Goal: Task Accomplishment & Management: Manage account settings

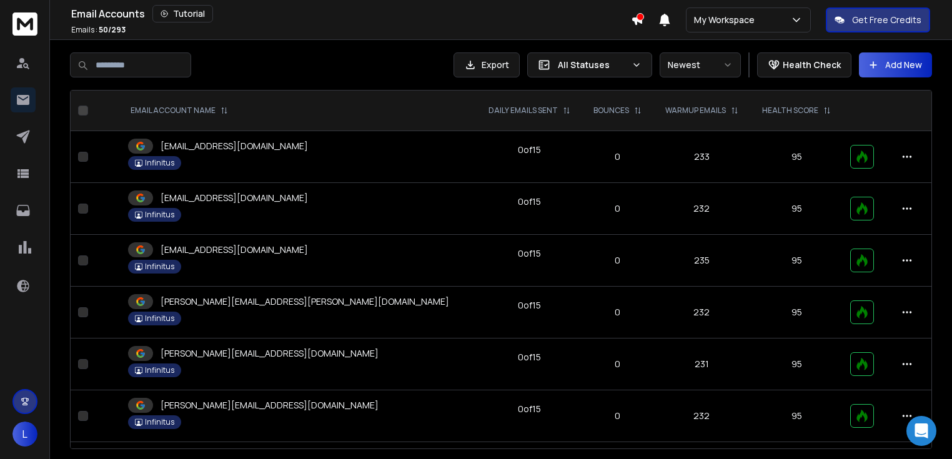
click at [771, 17] on div "My Workspace" at bounding box center [748, 20] width 109 height 12
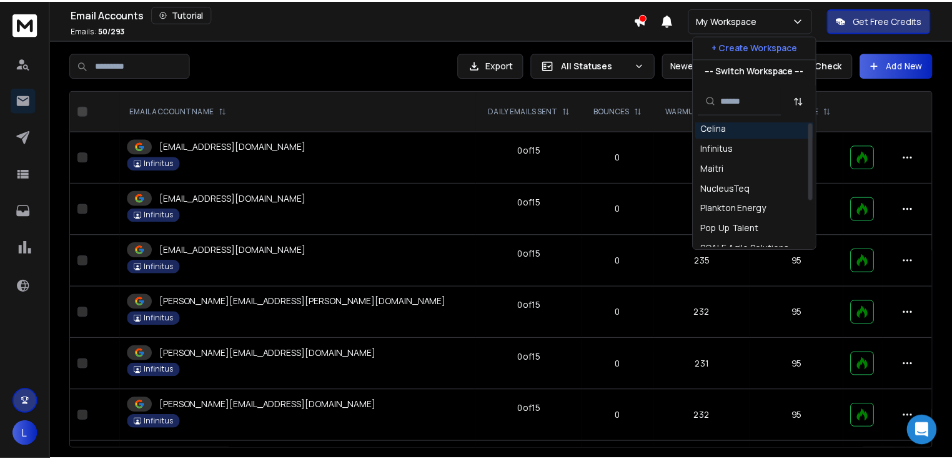
scroll to position [50, 0]
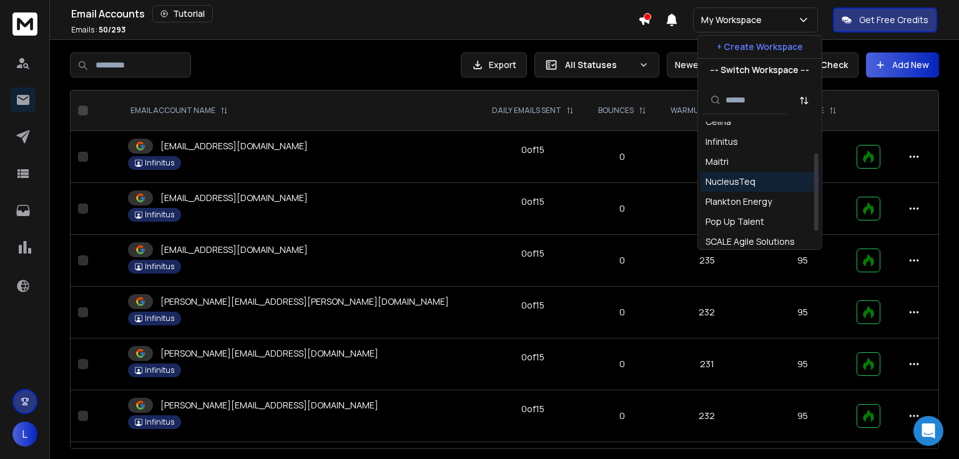
click at [742, 177] on div "NucleusTeq" at bounding box center [731, 182] width 50 height 12
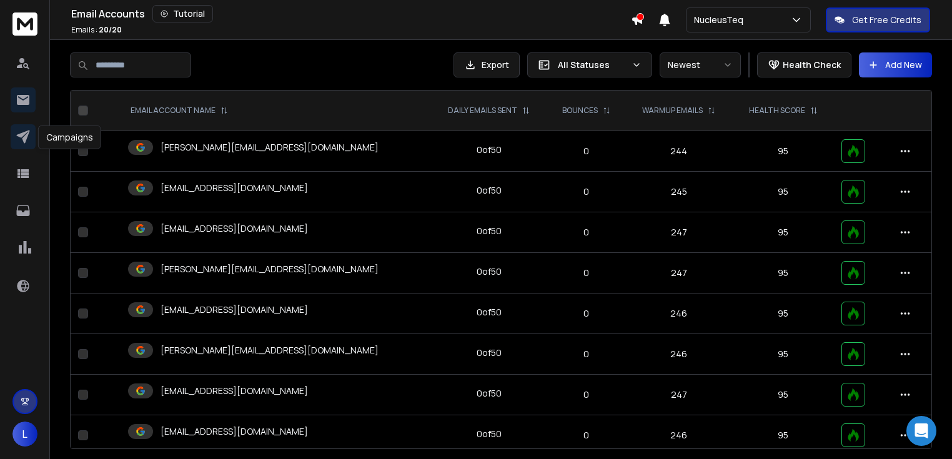
click at [17, 137] on icon at bounding box center [23, 136] width 15 height 15
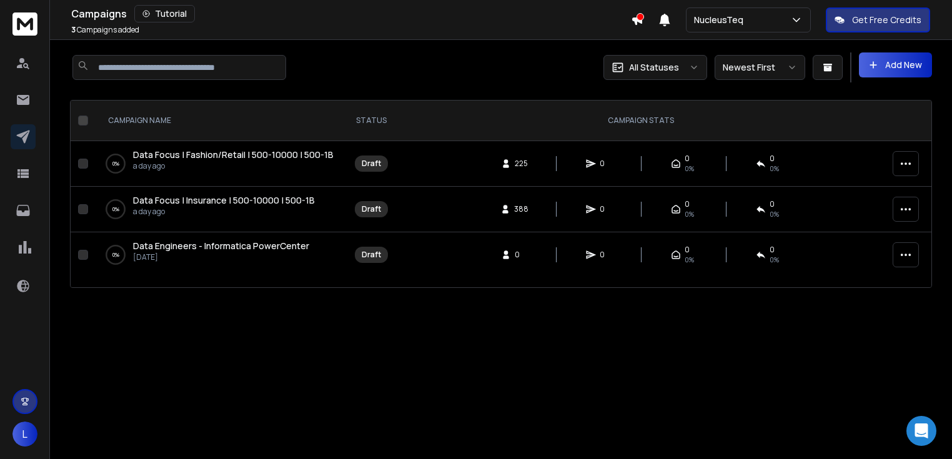
click at [292, 158] on span "Data Focus | Fashion/Retail | 500-10000 | 500-1B" at bounding box center [233, 155] width 201 height 12
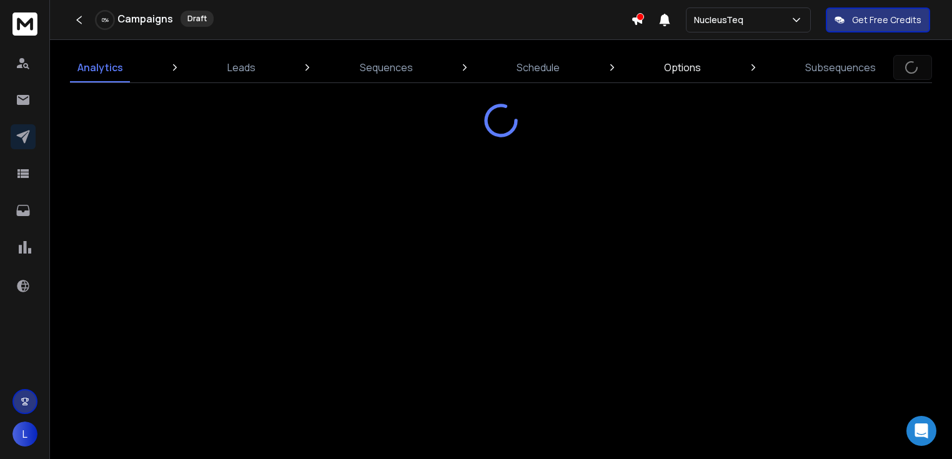
click at [677, 66] on p "Options" at bounding box center [682, 67] width 37 height 15
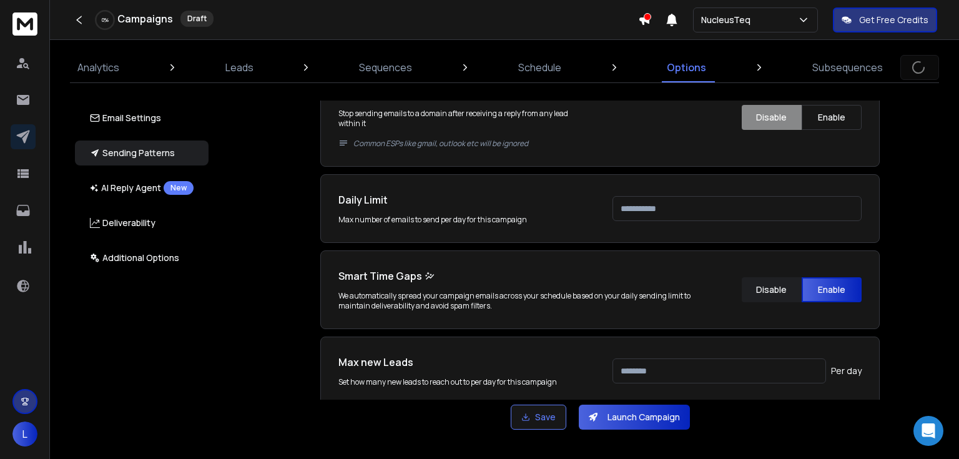
scroll to position [159, 0]
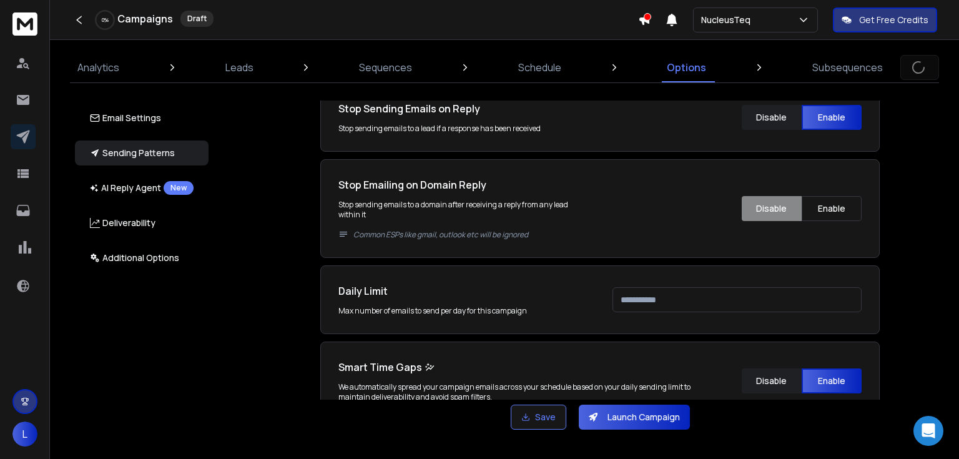
click at [628, 421] on button "Launch Campaign" at bounding box center [634, 417] width 111 height 25
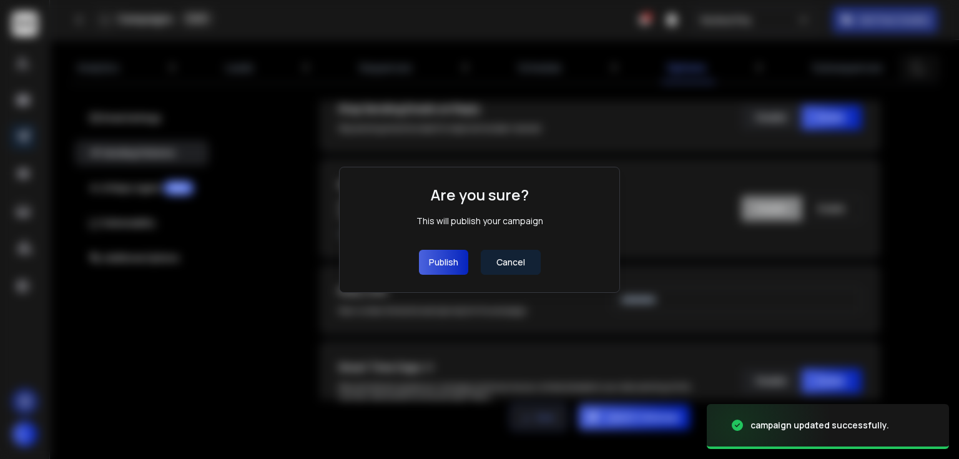
click at [447, 255] on button "Publish" at bounding box center [443, 262] width 49 height 25
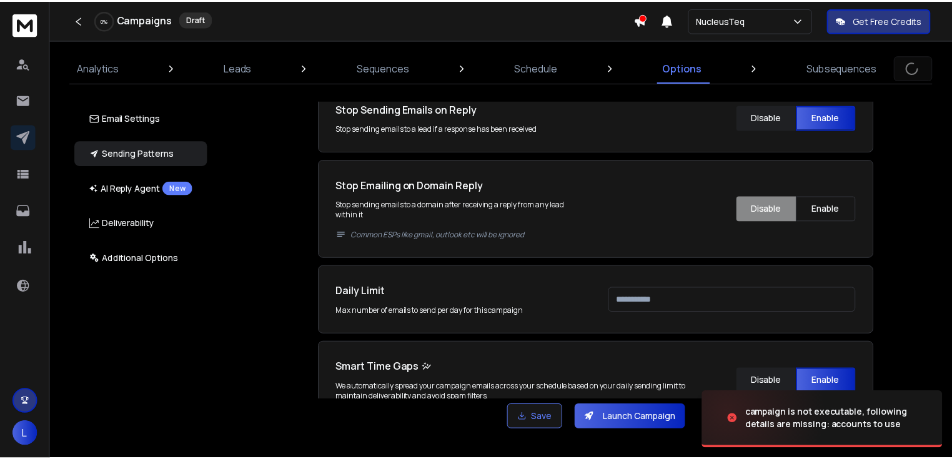
scroll to position [0, 0]
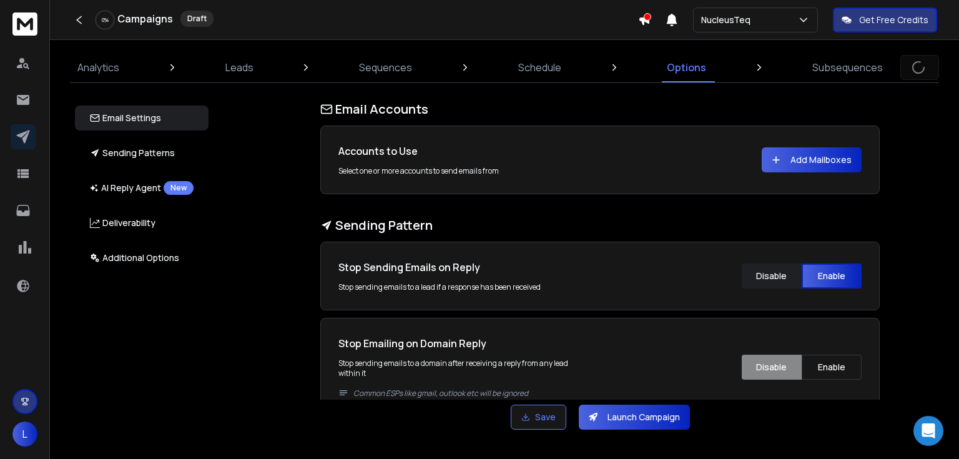
click at [826, 147] on button "Add Mailboxes" at bounding box center [812, 159] width 100 height 25
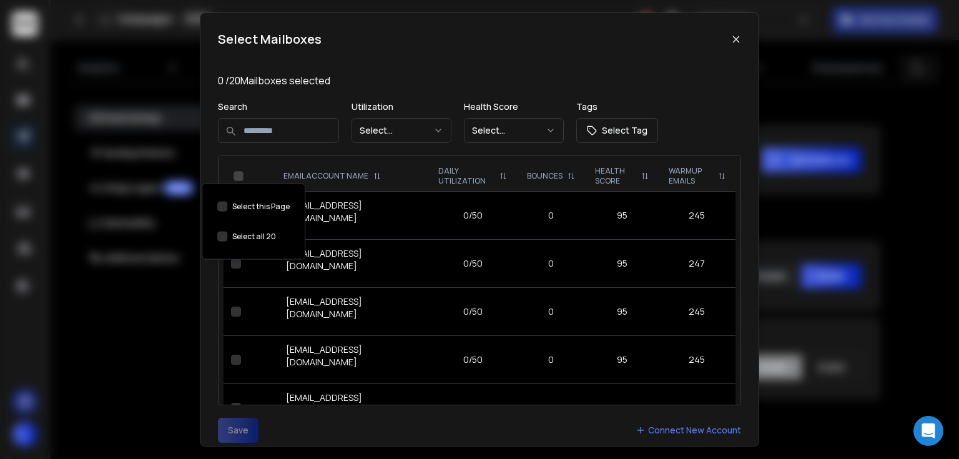
click at [220, 233] on button "Select this Page" at bounding box center [222, 237] width 10 height 10
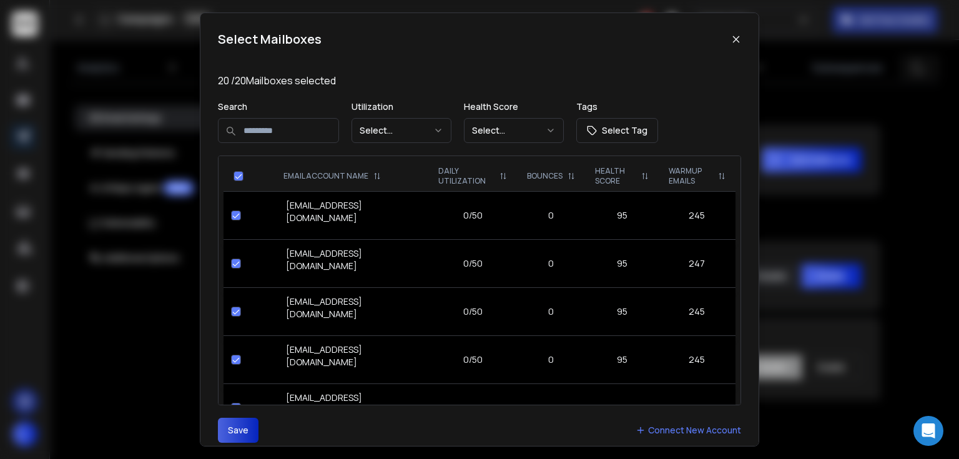
click at [245, 425] on button "Save" at bounding box center [238, 430] width 41 height 25
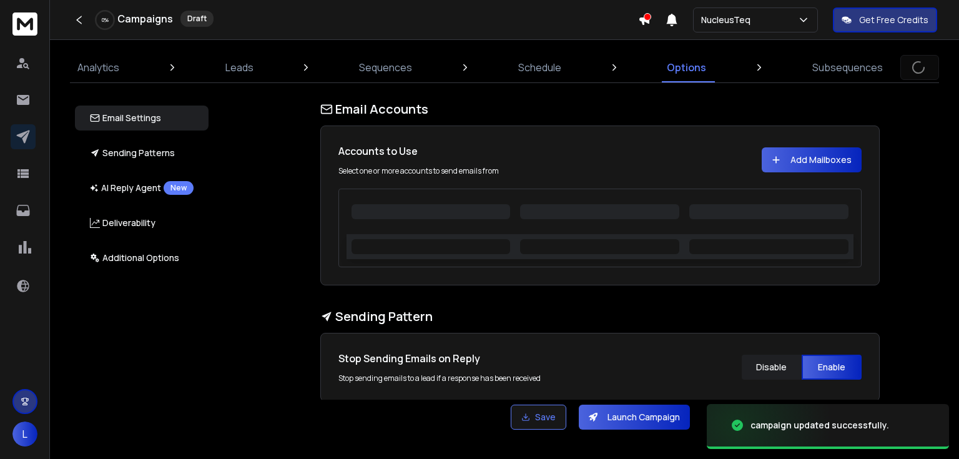
click at [521, 425] on button "Save" at bounding box center [539, 417] width 56 height 25
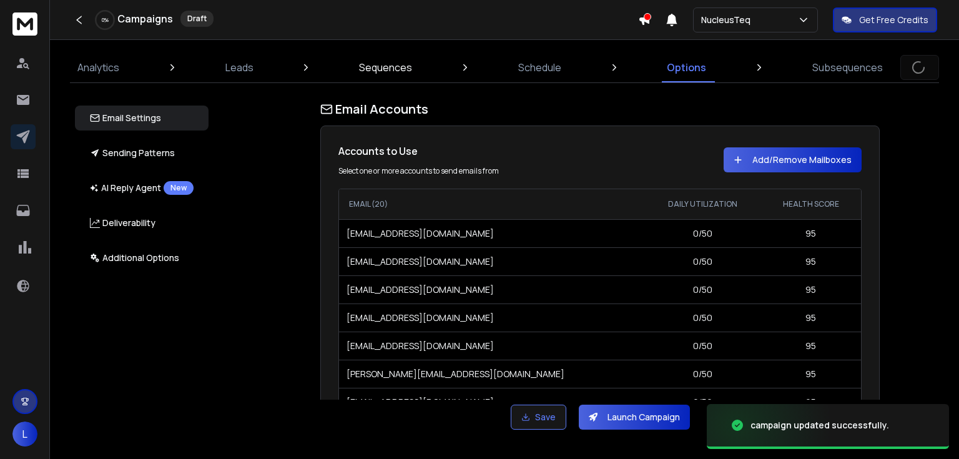
click at [387, 66] on p "Sequences" at bounding box center [385, 67] width 53 height 15
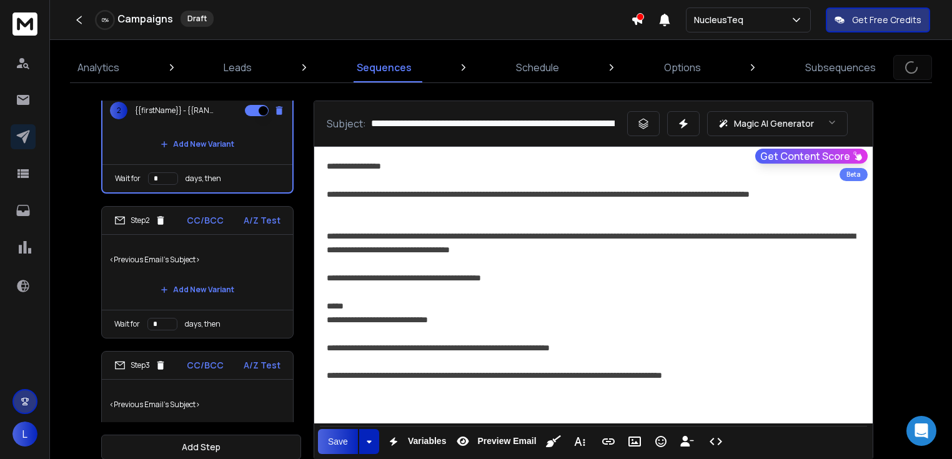
scroll to position [122, 0]
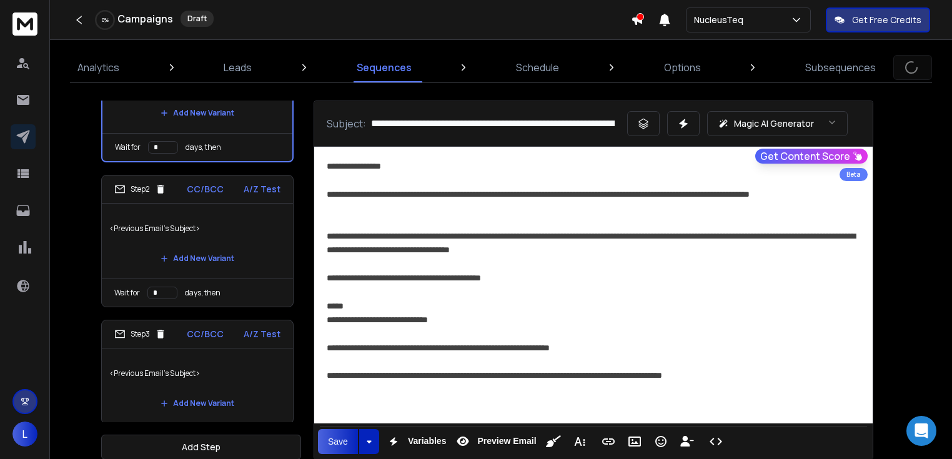
click at [197, 370] on p "<Previous Email's Subject>" at bounding box center [197, 373] width 176 height 35
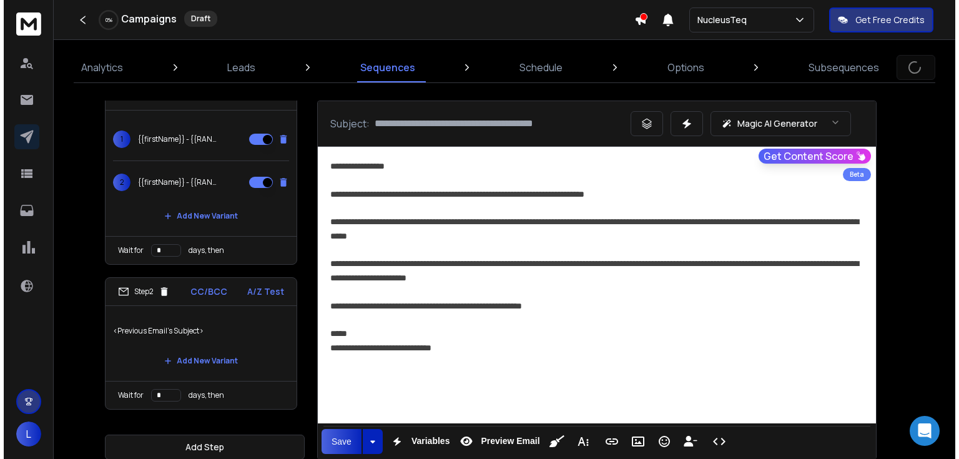
scroll to position [0, 0]
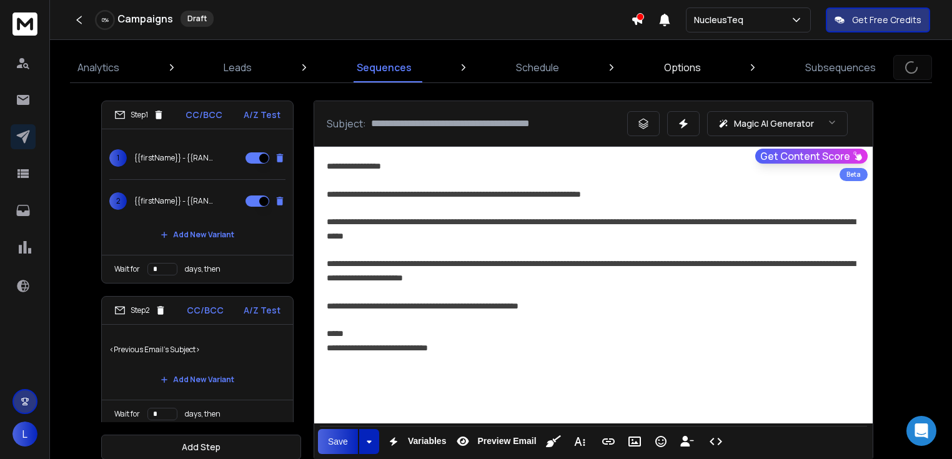
click at [688, 67] on p "Options" at bounding box center [682, 67] width 37 height 15
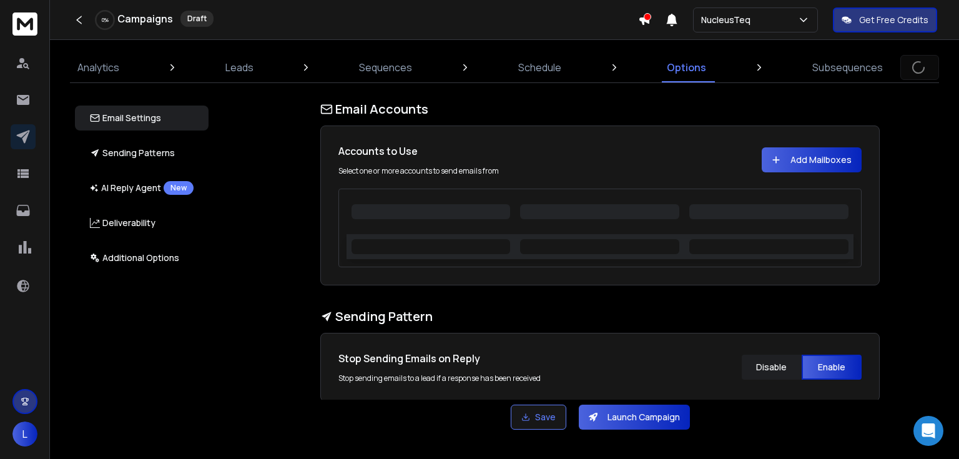
click at [647, 431] on div "ReferralStack Unlock AI-powered affiliate growth Lifetime Deals available! Clai…" at bounding box center [479, 229] width 959 height 459
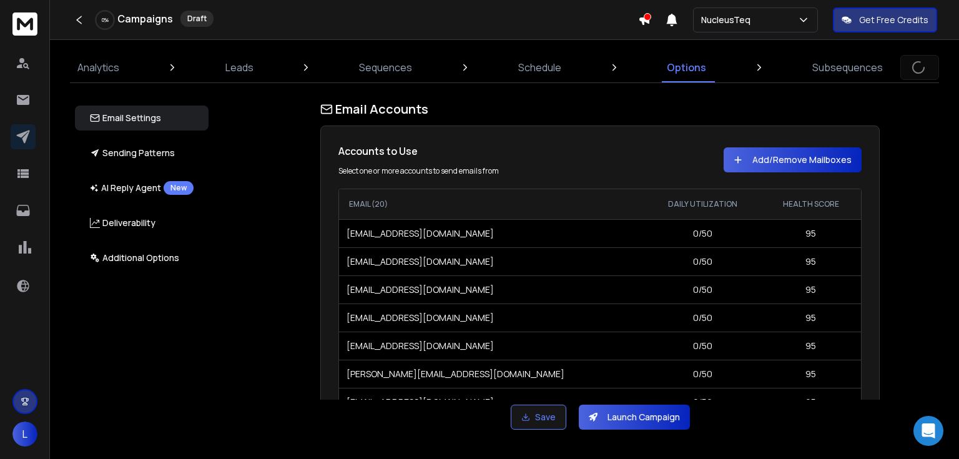
click at [641, 420] on button "Launch Campaign" at bounding box center [634, 417] width 111 height 25
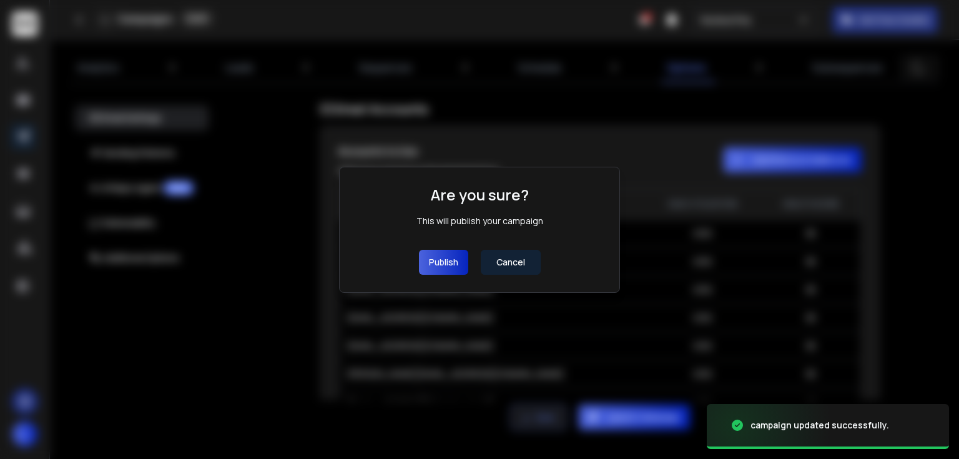
click at [447, 262] on button "Publish" at bounding box center [443, 262] width 49 height 25
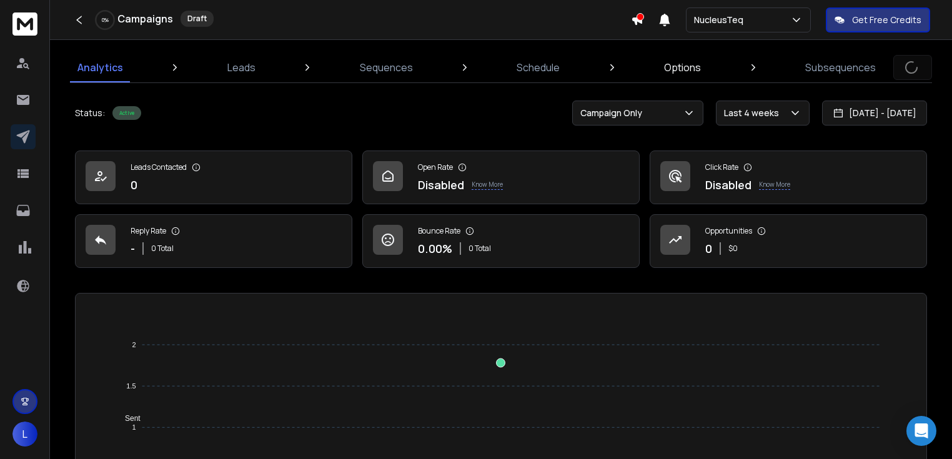
click at [683, 72] on p "Options" at bounding box center [682, 67] width 37 height 15
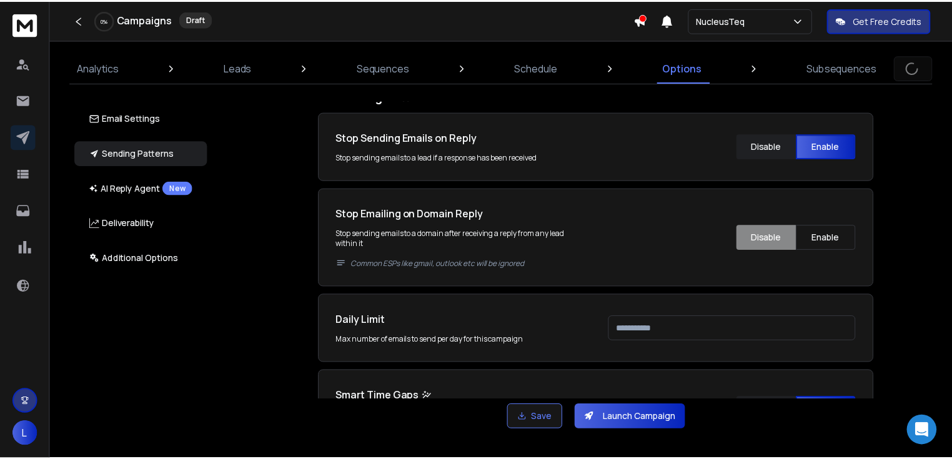
scroll to position [396, 0]
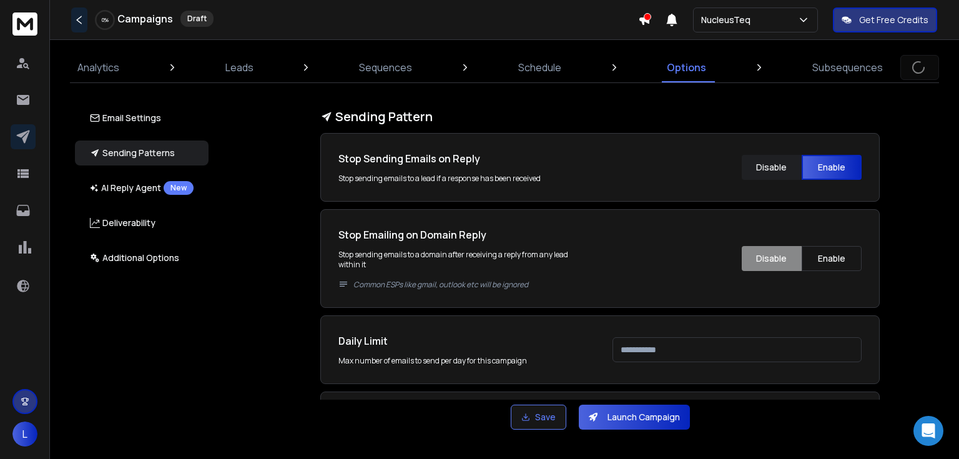
click at [79, 18] on icon at bounding box center [79, 19] width 11 height 11
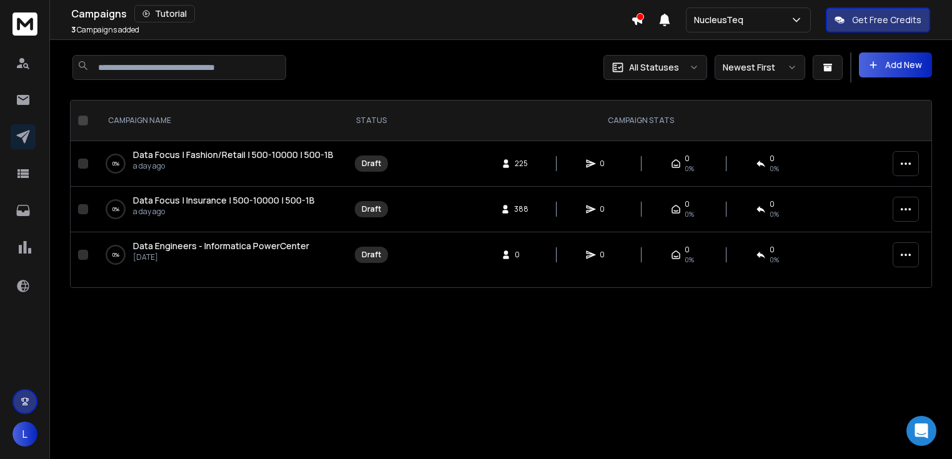
click at [259, 159] on span "Data Focus | Fashion/Retail | 500-10000 | 500-1B" at bounding box center [233, 155] width 201 height 12
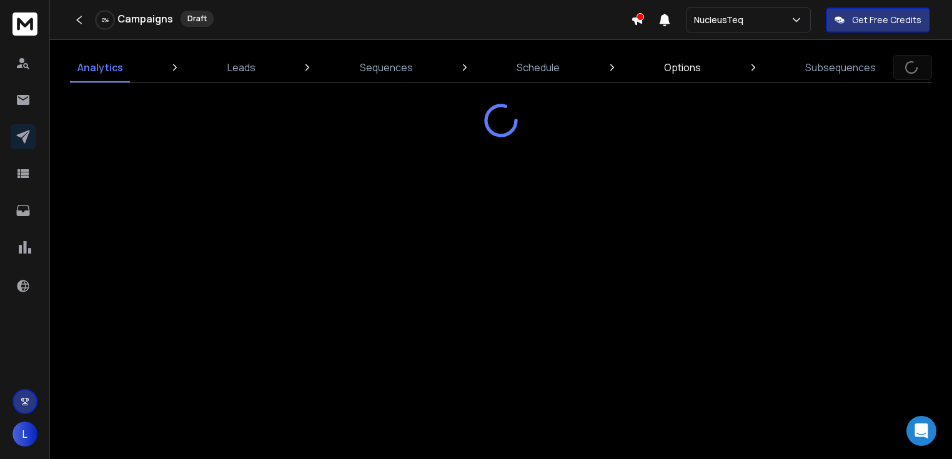
click at [676, 69] on p "Options" at bounding box center [682, 67] width 37 height 15
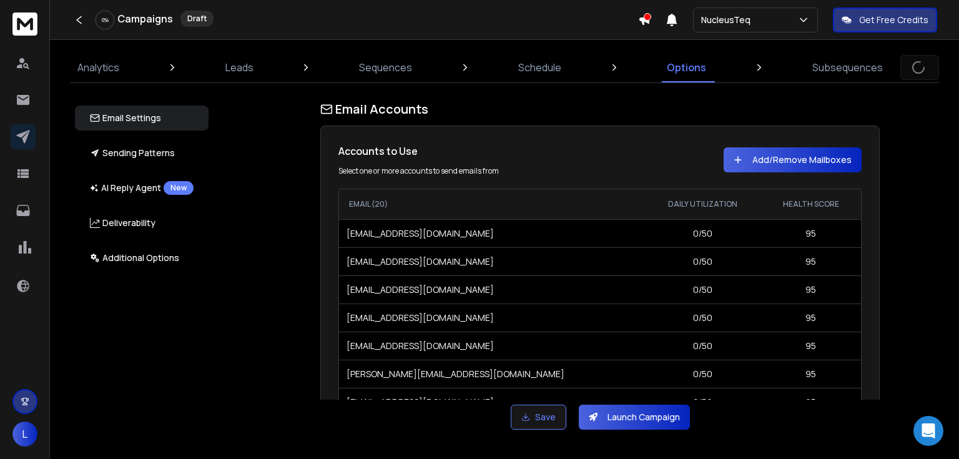
click at [632, 425] on button "Launch Campaign" at bounding box center [634, 417] width 111 height 25
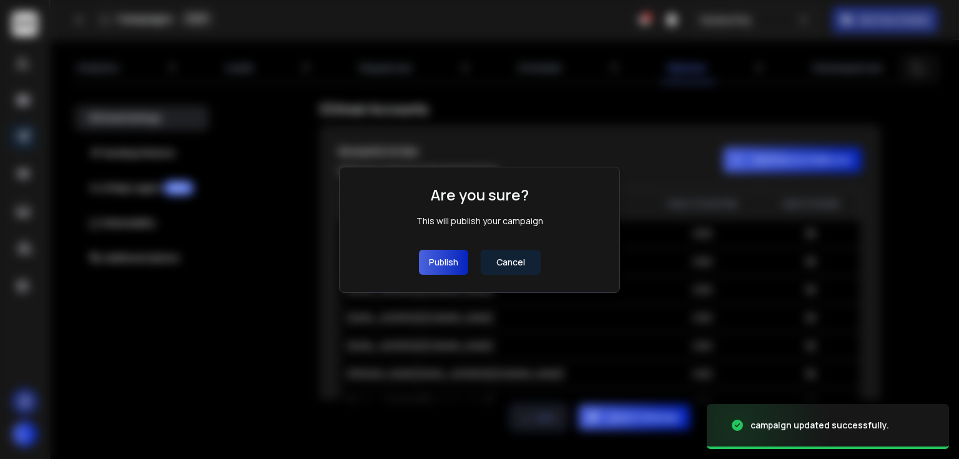
click at [446, 259] on button "Publish" at bounding box center [443, 262] width 49 height 25
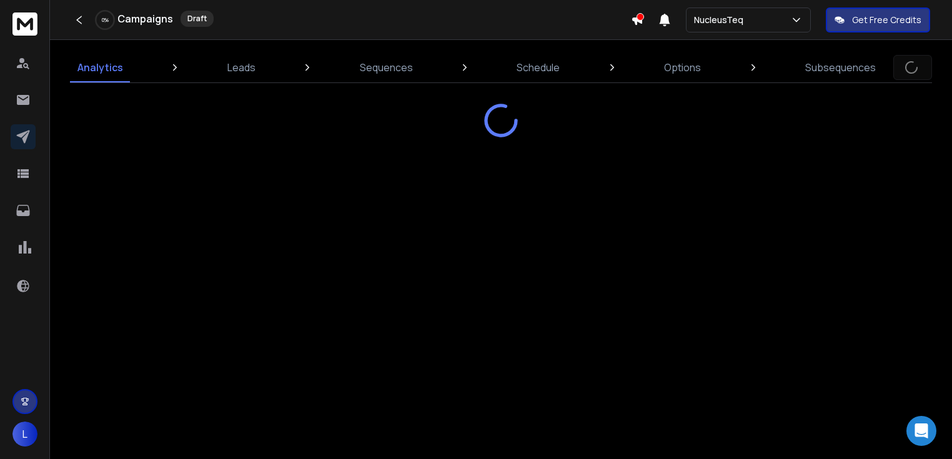
click at [545, 66] on p "Schedule" at bounding box center [538, 67] width 43 height 15
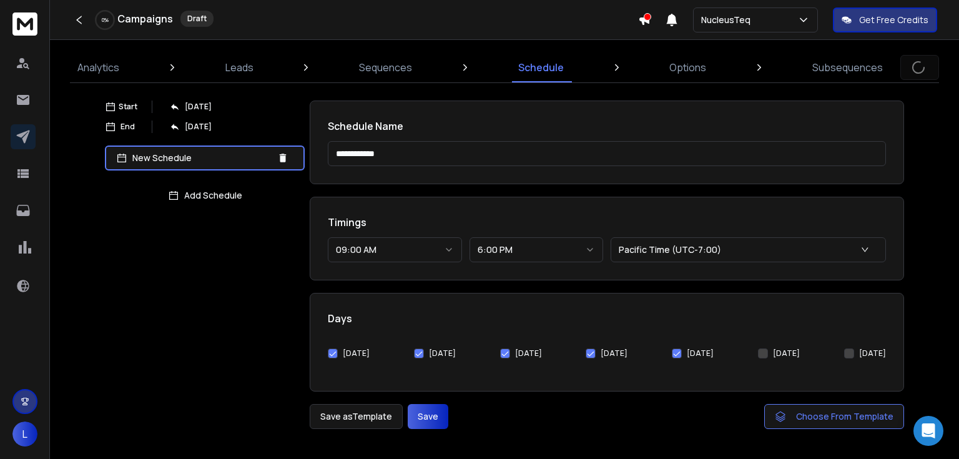
click at [201, 127] on p "[DATE]" at bounding box center [198, 127] width 27 height 10
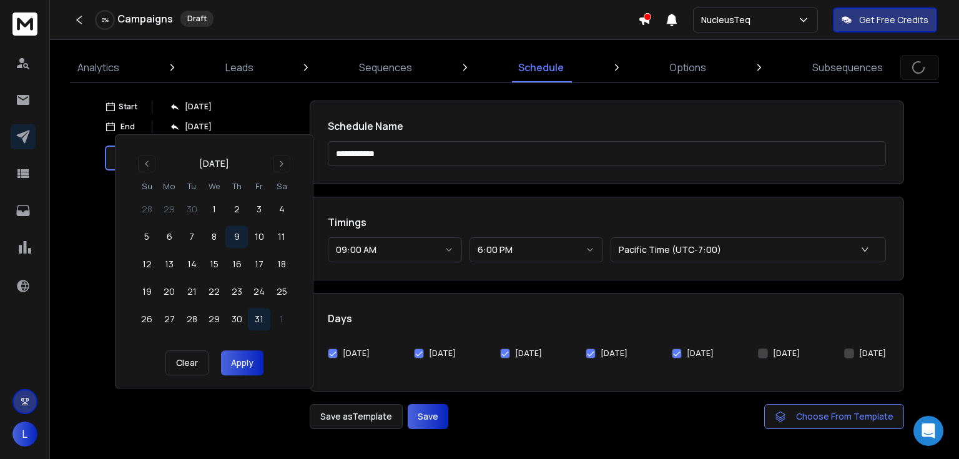
click at [255, 322] on button "31" at bounding box center [259, 319] width 22 height 22
click at [250, 359] on button "Apply" at bounding box center [242, 362] width 42 height 25
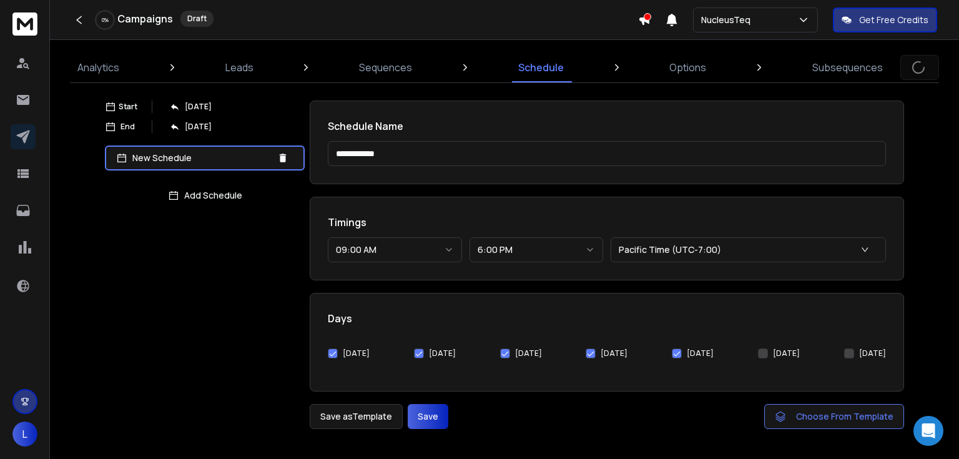
click at [436, 412] on button "Save" at bounding box center [428, 416] width 41 height 25
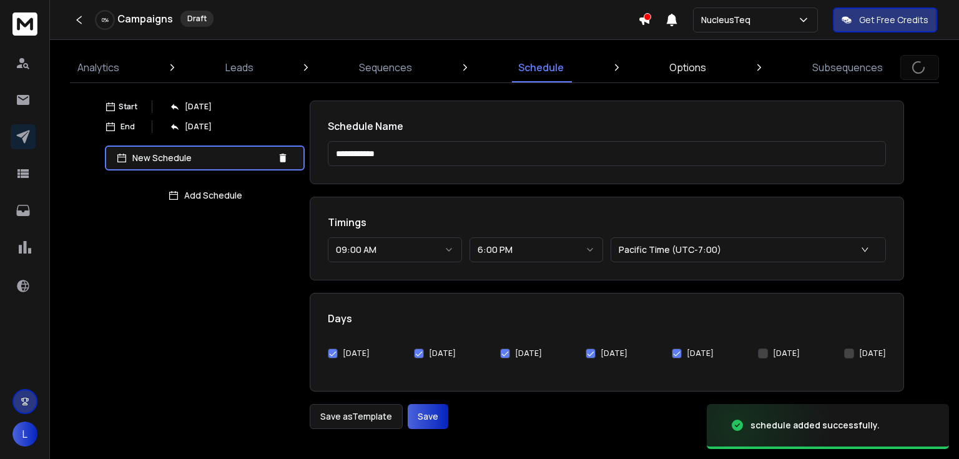
click at [685, 69] on p "Options" at bounding box center [688, 67] width 37 height 15
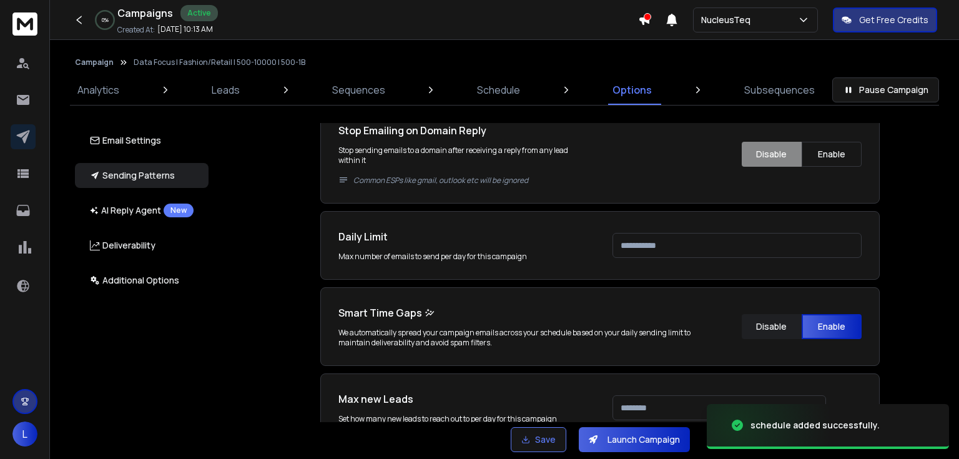
scroll to position [746, 0]
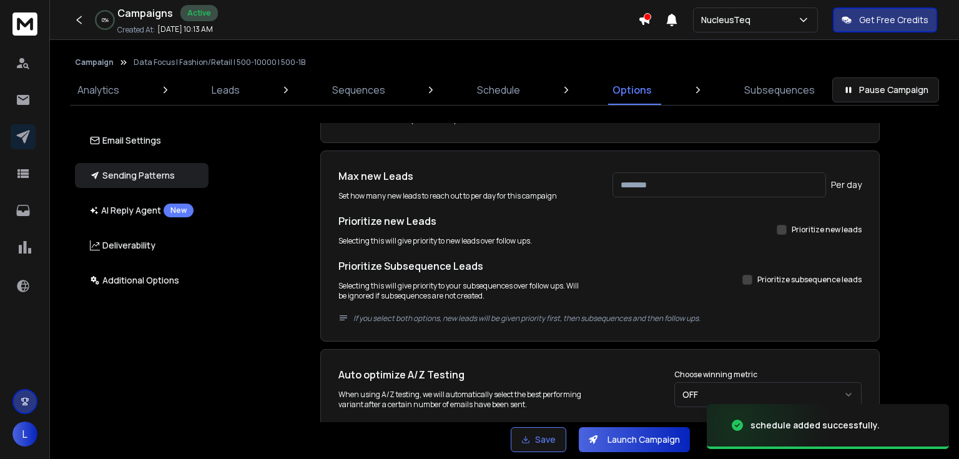
click at [590, 433] on button "Launch Campaign" at bounding box center [634, 439] width 111 height 25
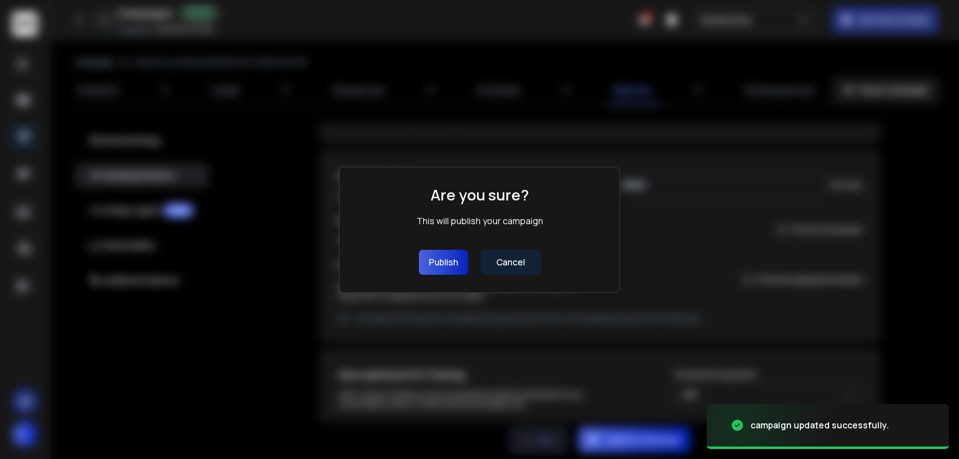
click at [440, 262] on button "Publish" at bounding box center [443, 262] width 49 height 25
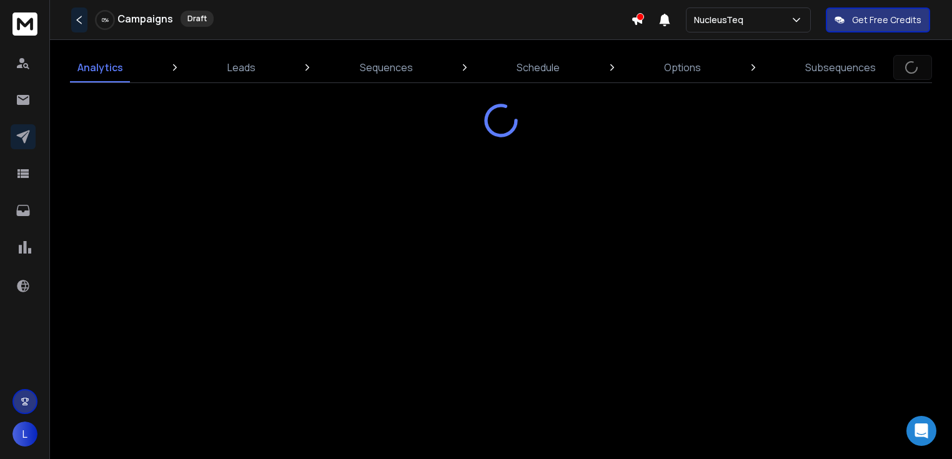
click at [77, 21] on icon at bounding box center [79, 19] width 11 height 11
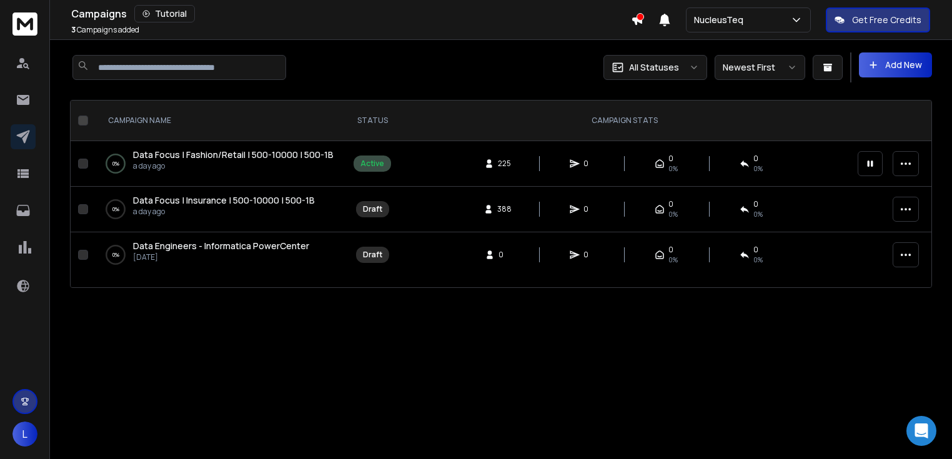
click at [230, 212] on p "a day ago" at bounding box center [224, 212] width 182 height 10
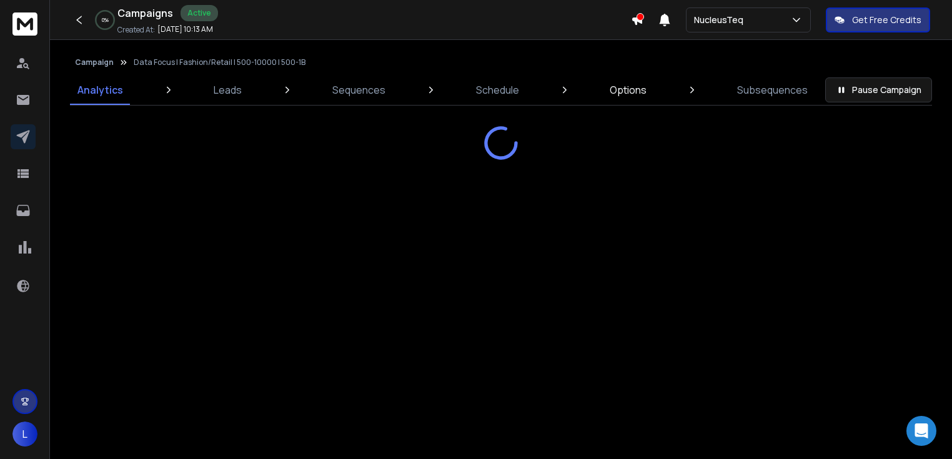
click at [640, 90] on p "Options" at bounding box center [628, 89] width 37 height 15
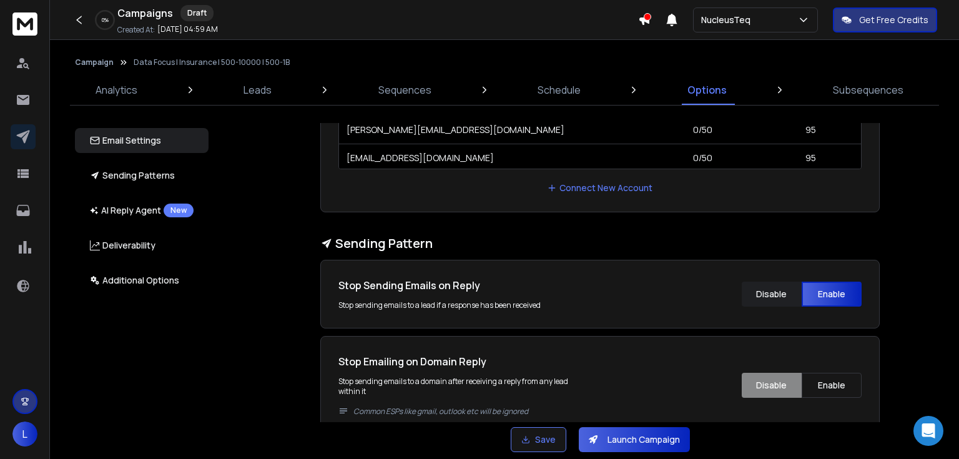
scroll to position [450, 0]
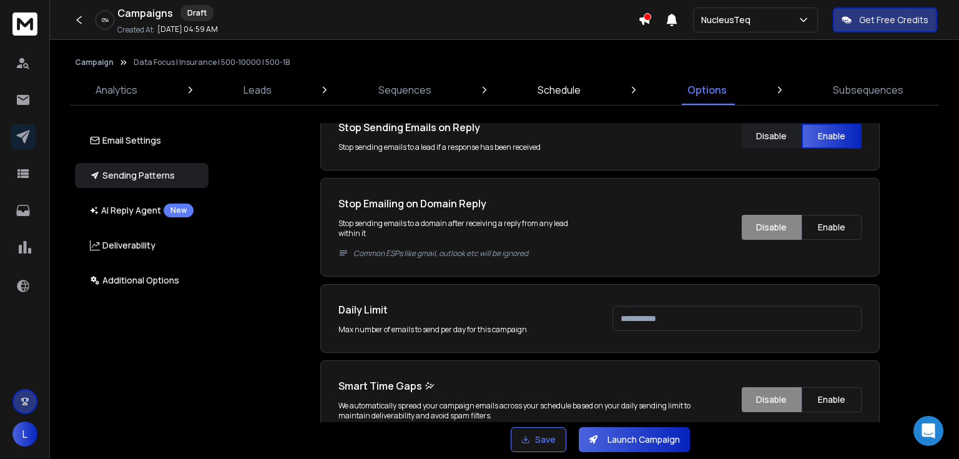
click at [543, 90] on p "Schedule" at bounding box center [559, 89] width 43 height 15
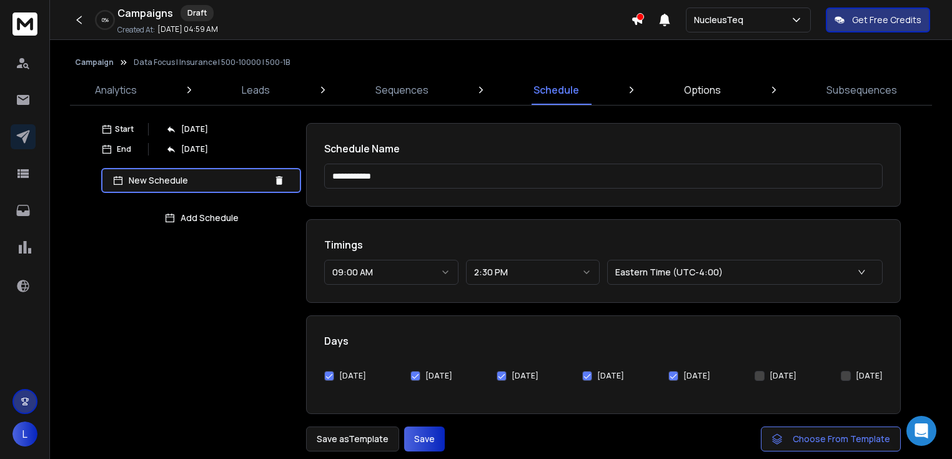
click at [693, 90] on p "Options" at bounding box center [702, 89] width 37 height 15
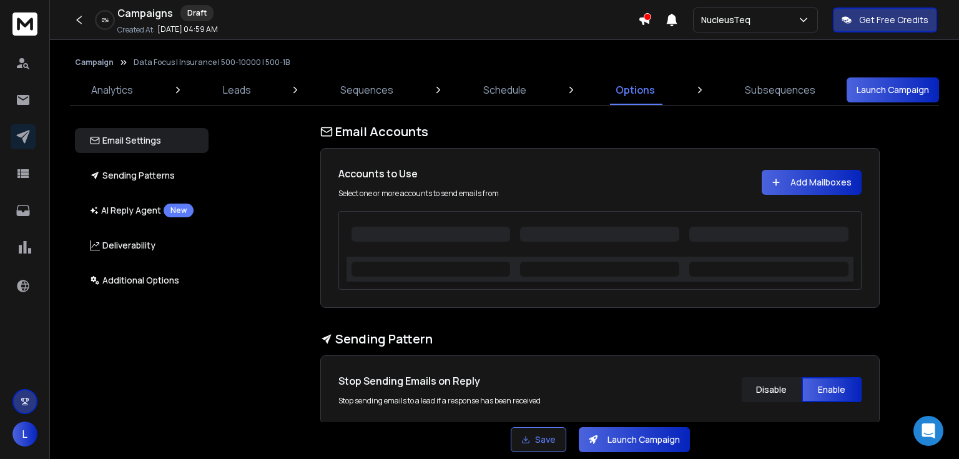
click at [632, 435] on button "Launch Campaign" at bounding box center [634, 439] width 111 height 25
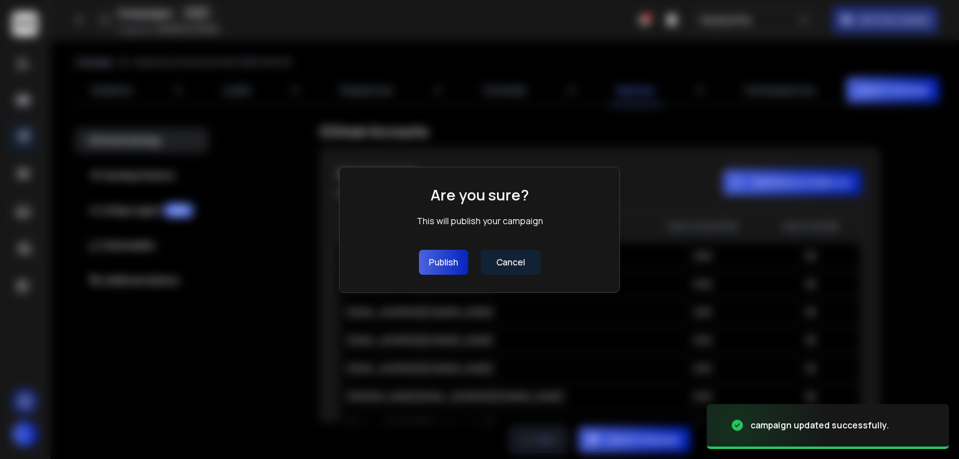
click at [457, 268] on button "Publish" at bounding box center [443, 262] width 49 height 25
